Goal: Check status

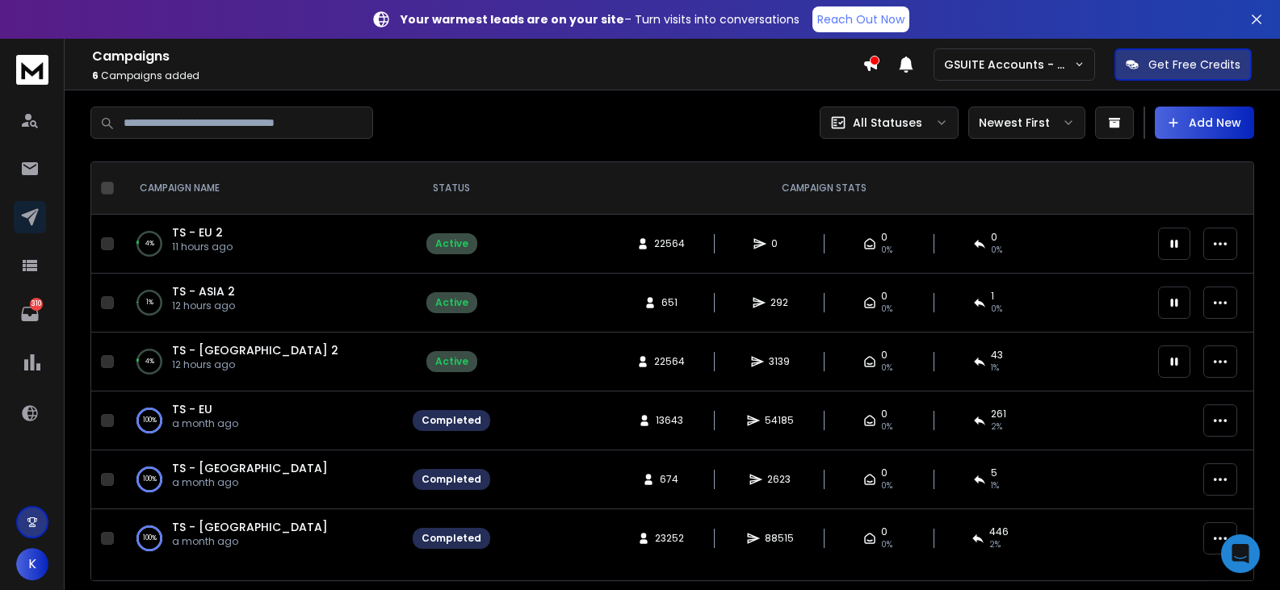
click at [378, 365] on div "4 % TS - [GEOGRAPHIC_DATA] 2 12 hours ago" at bounding box center [262, 361] width 250 height 39
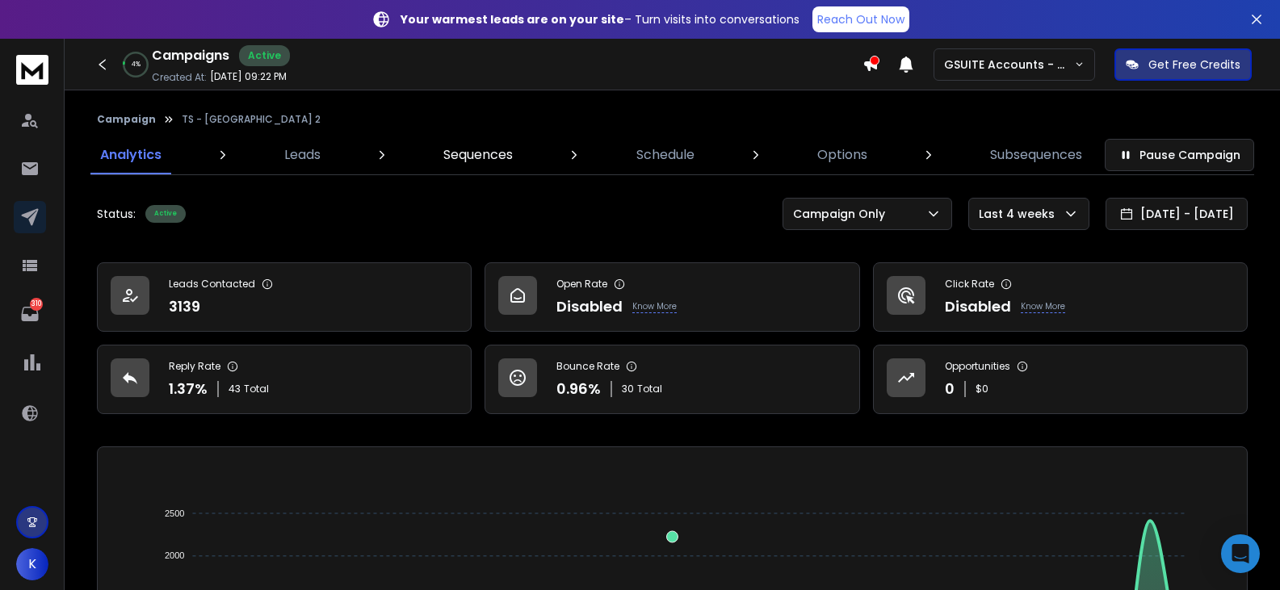
click at [488, 153] on p "Sequences" at bounding box center [477, 154] width 69 height 19
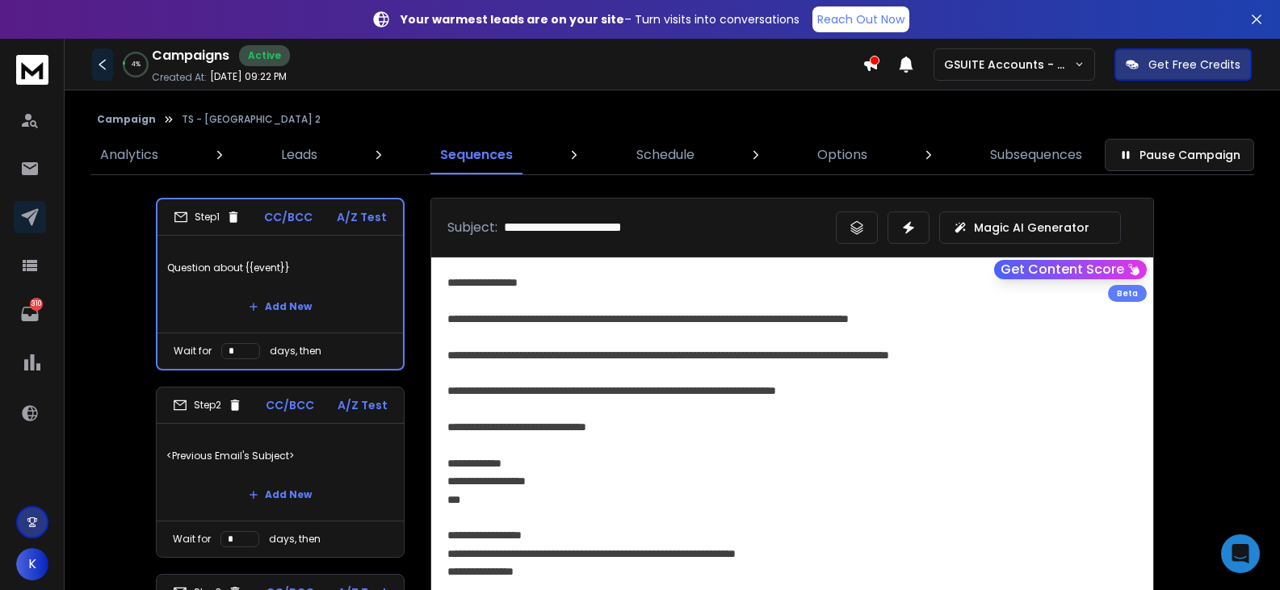
click at [99, 65] on icon at bounding box center [102, 64] width 15 height 15
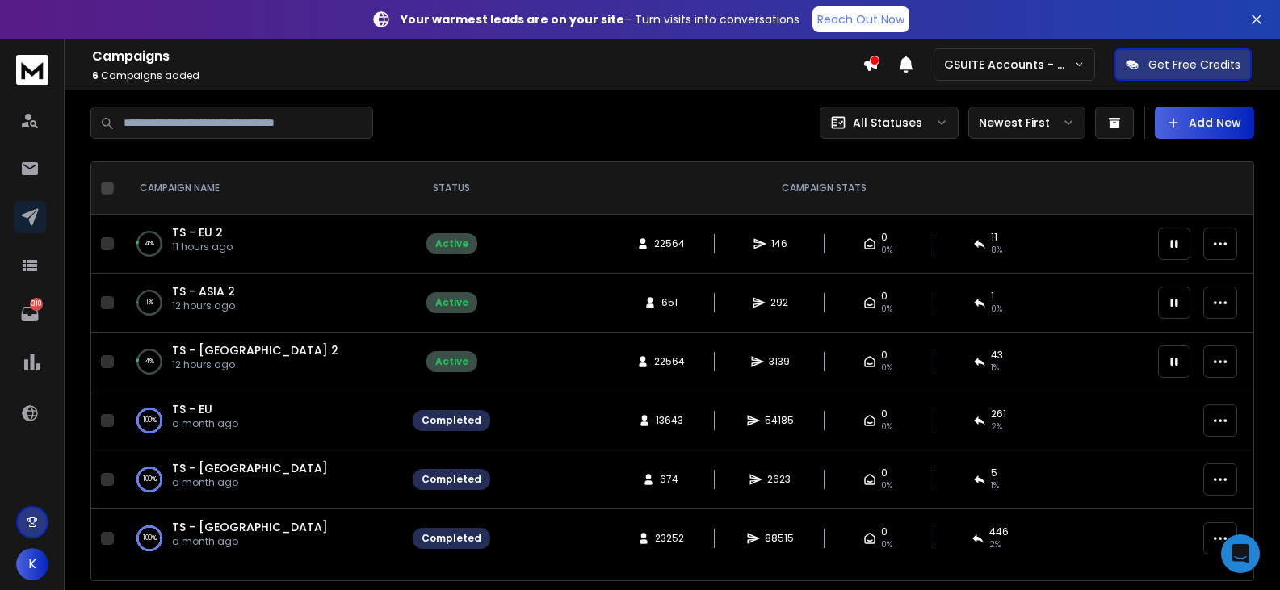
click at [368, 238] on div "4 % TS - EU 2 11 hours ago" at bounding box center [262, 244] width 250 height 39
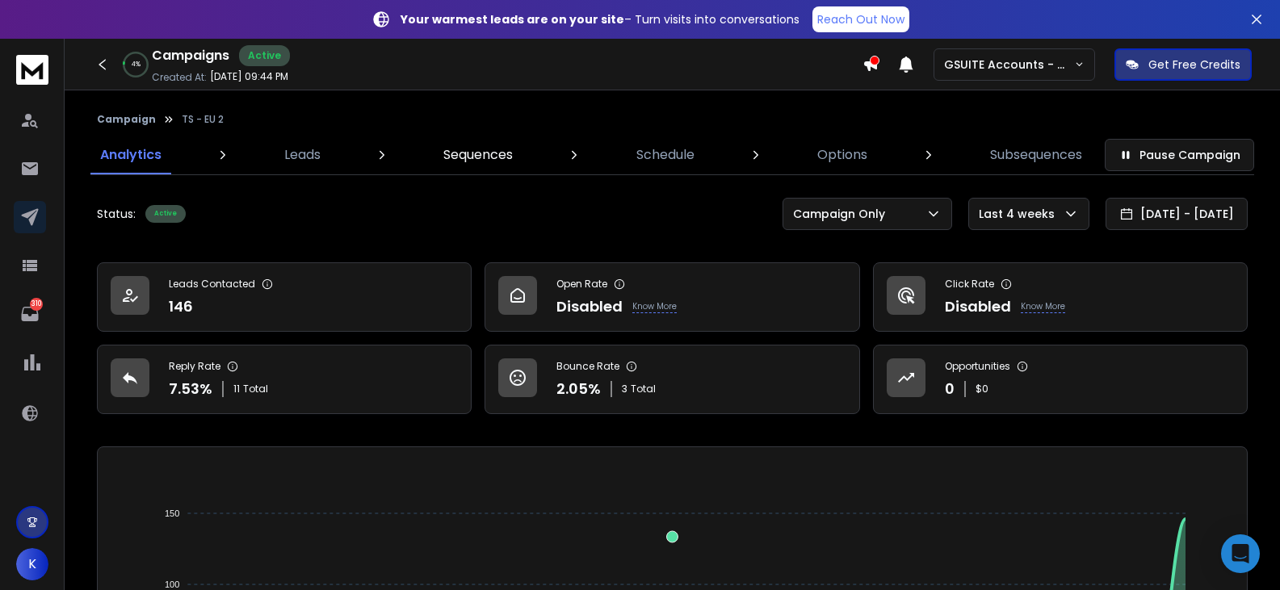
click at [482, 160] on p "Sequences" at bounding box center [477, 154] width 69 height 19
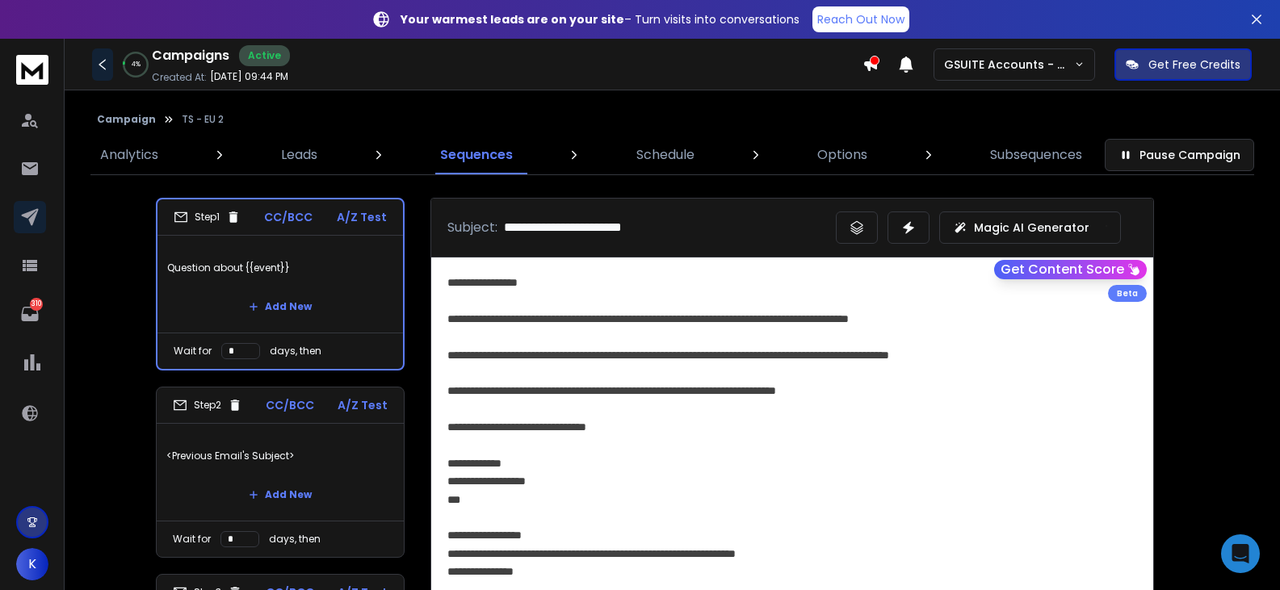
click at [103, 65] on icon at bounding box center [102, 64] width 15 height 15
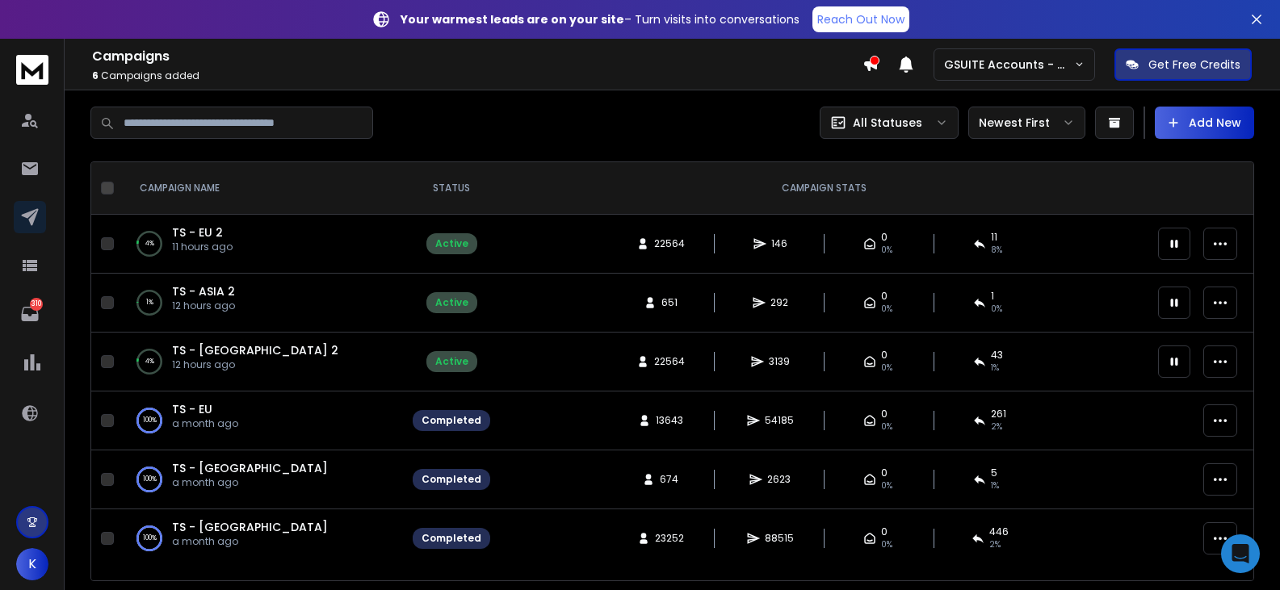
click at [280, 307] on div "1 % TS - [GEOGRAPHIC_DATA] 2 12 hours ago" at bounding box center [262, 303] width 250 height 39
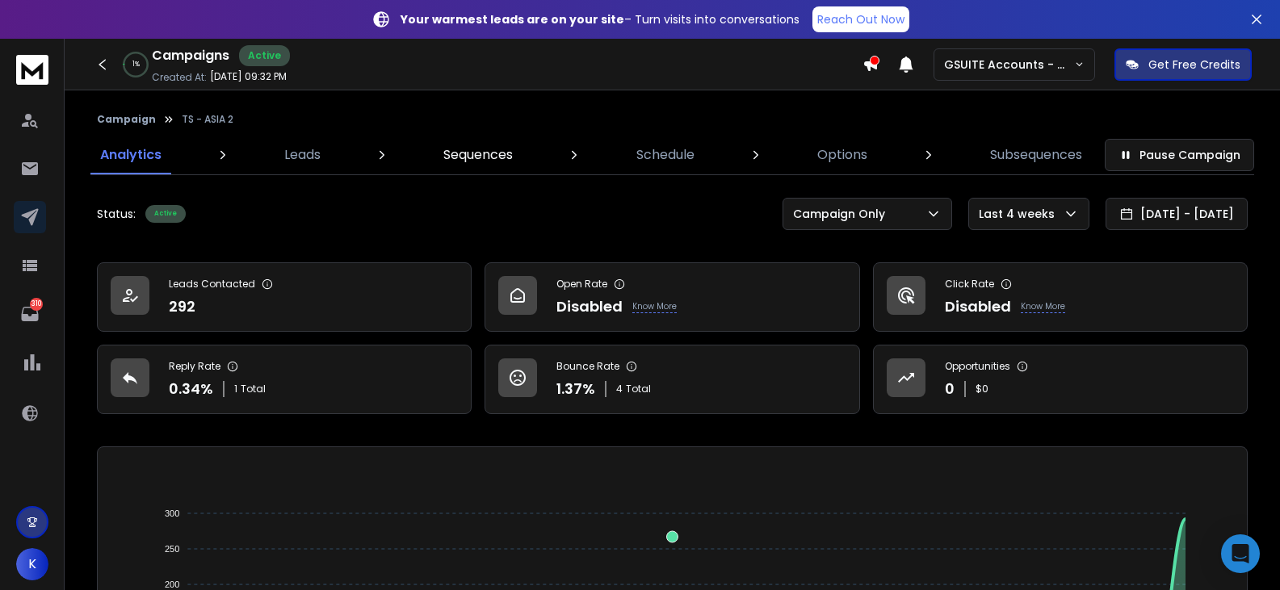
click at [466, 148] on p "Sequences" at bounding box center [477, 154] width 69 height 19
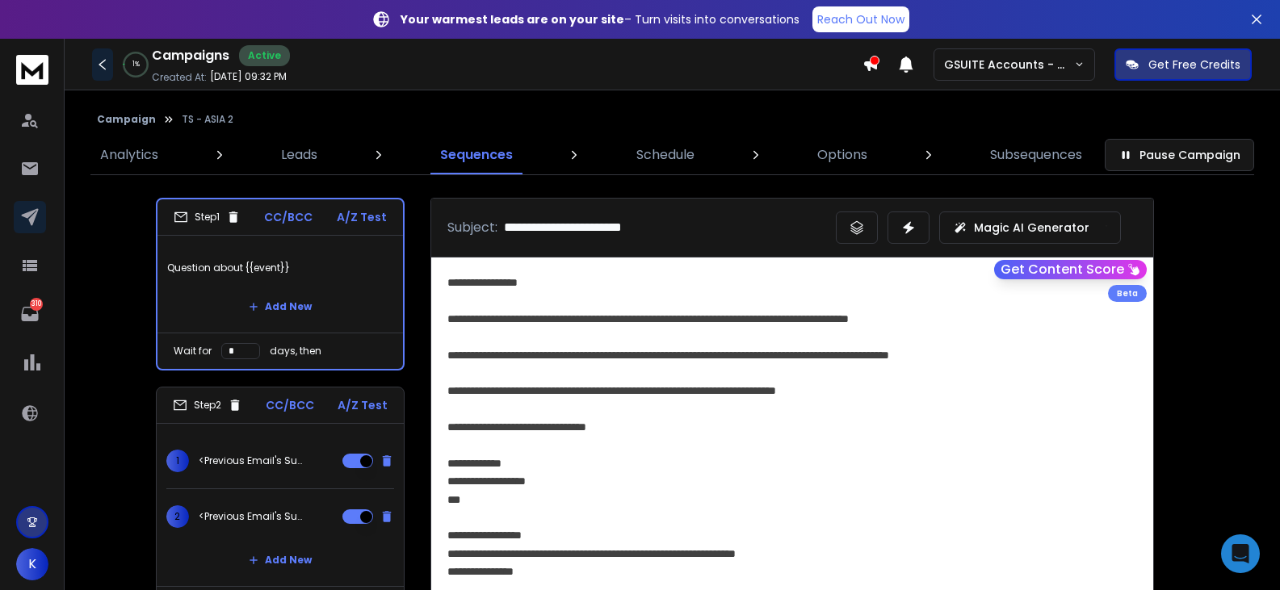
click at [101, 65] on icon at bounding box center [102, 64] width 6 height 11
